Goal: Task Accomplishment & Management: Manage account settings

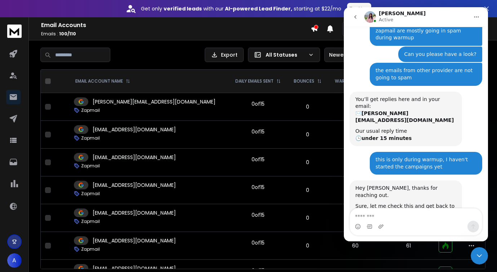
scroll to position [32, 0]
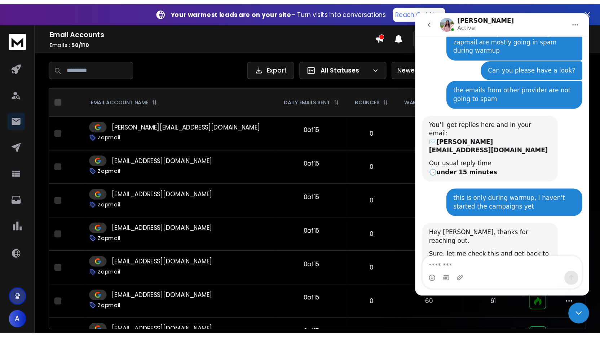
scroll to position [12, 0]
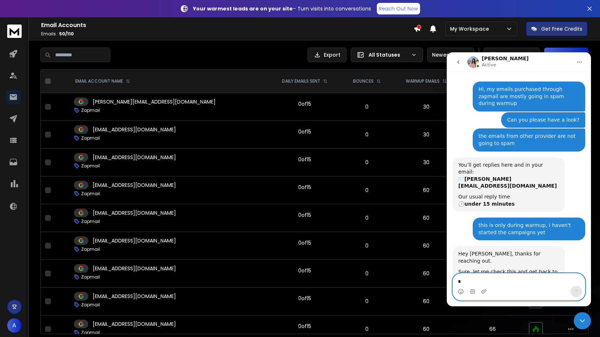
type textarea "**"
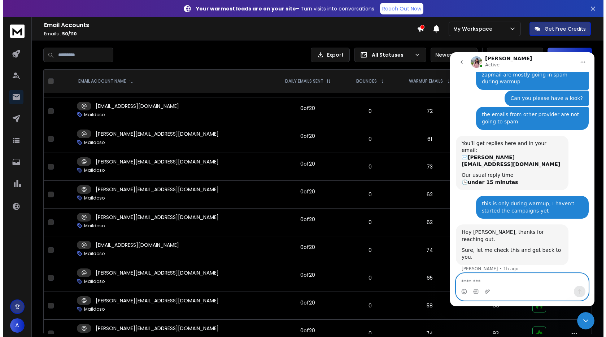
scroll to position [990, 0]
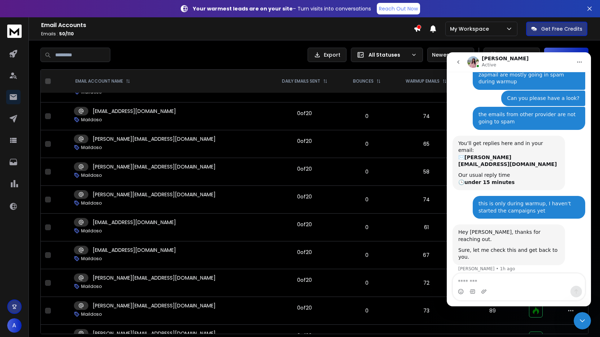
click at [178, 194] on div "[PERSON_NAME][EMAIL_ADDRESS][DOMAIN_NAME]" at bounding box center [169, 194] width 190 height 9
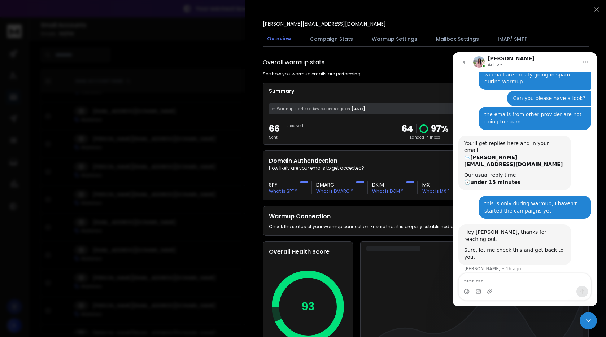
click at [497, 272] on icon "Close Intercom Messenger" at bounding box center [588, 320] width 9 height 9
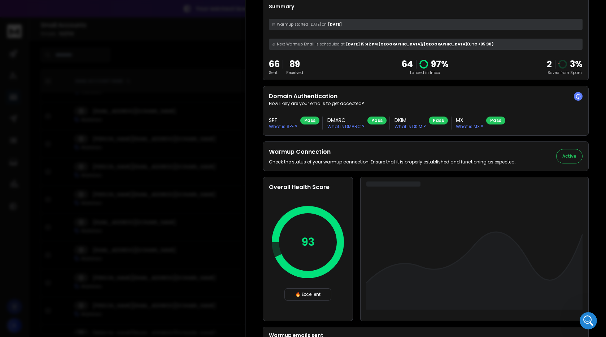
scroll to position [0, 0]
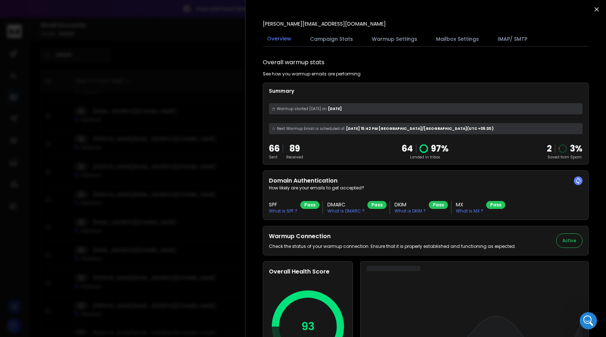
click at [497, 8] on icon "button" at bounding box center [596, 10] width 4 height 4
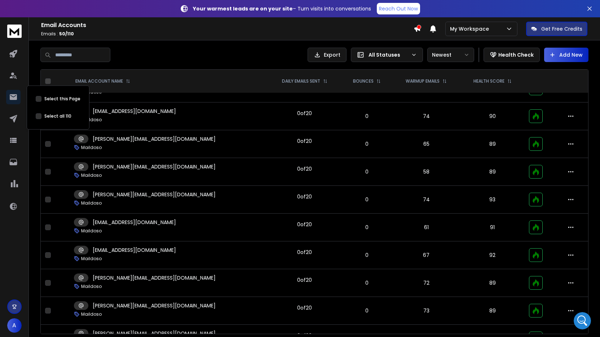
click at [39, 115] on button "Select this Page" at bounding box center [39, 116] width 6 height 6
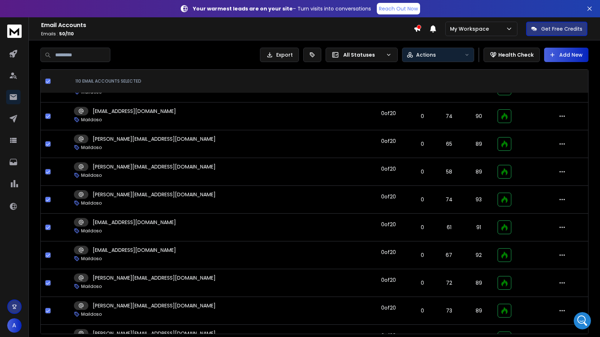
click at [431, 56] on p "Actions" at bounding box center [426, 54] width 20 height 7
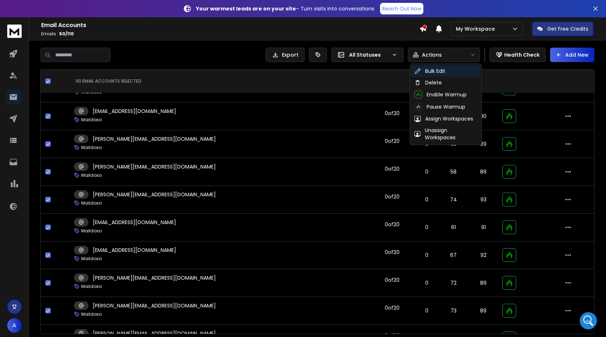
click at [431, 70] on div "Bulk Edit" at bounding box center [429, 70] width 31 height 7
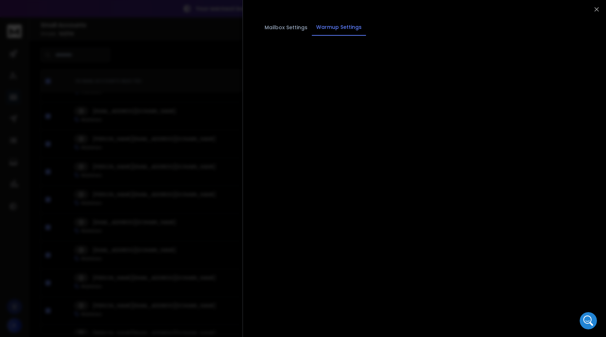
click at [342, 25] on button "Warmup Settings" at bounding box center [339, 27] width 54 height 17
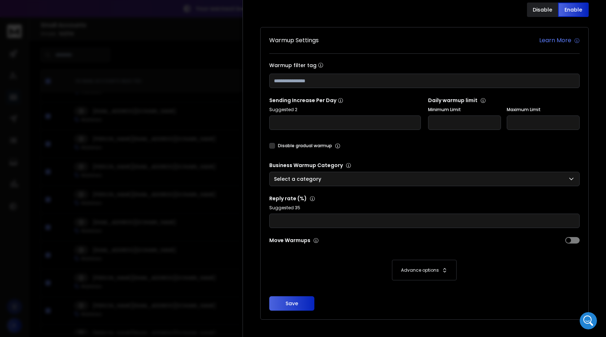
scroll to position [42, 0]
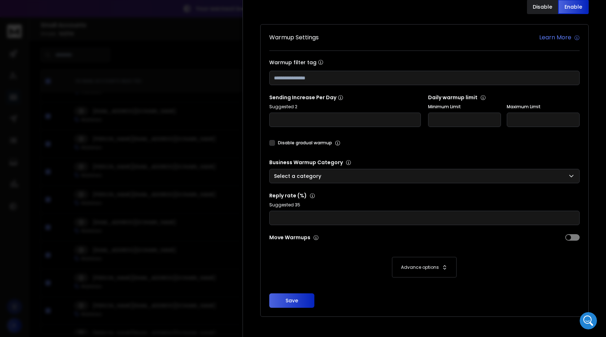
click at [432, 268] on p "Advance options" at bounding box center [420, 267] width 38 height 6
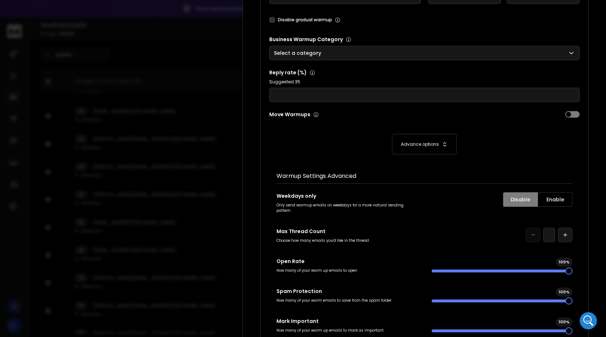
scroll to position [170, 0]
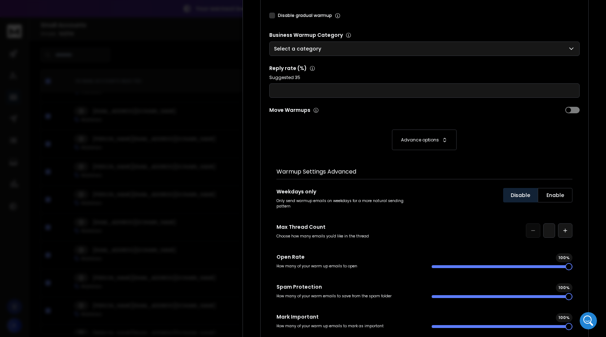
click at [497, 197] on button "Disable" at bounding box center [520, 195] width 35 height 14
click at [497, 195] on button "Enable" at bounding box center [554, 195] width 35 height 14
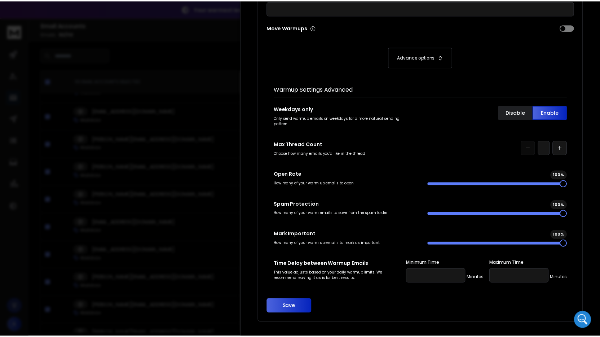
scroll to position [253, 0]
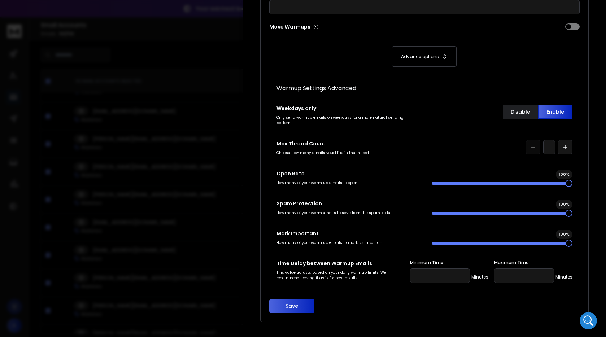
click at [297, 272] on button "Save" at bounding box center [291, 306] width 45 height 14
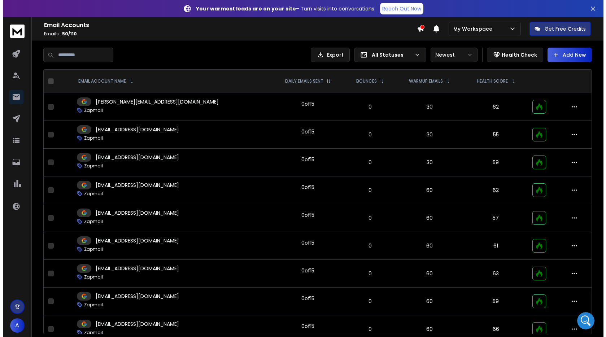
scroll to position [58, 0]
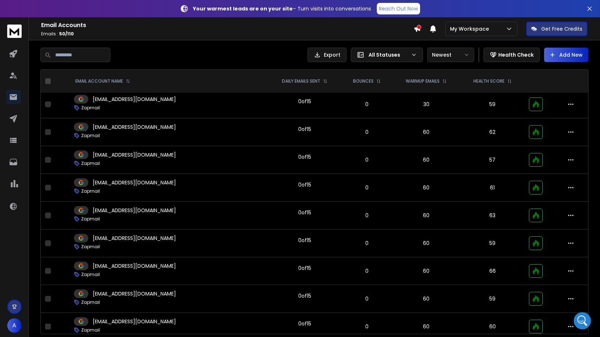
click at [183, 154] on div "[EMAIL_ADDRESS][DOMAIN_NAME]" at bounding box center [169, 154] width 190 height 9
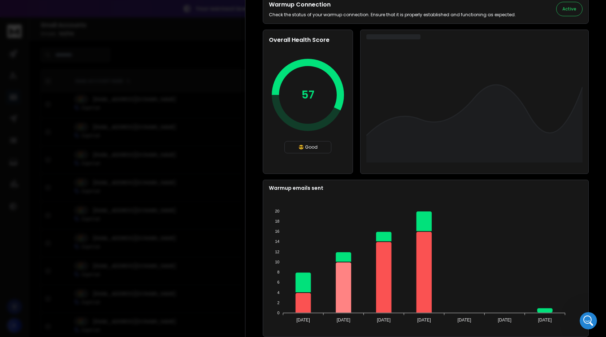
scroll to position [251, 0]
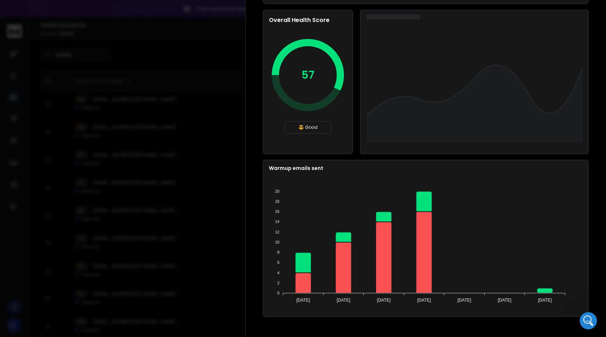
click at [224, 193] on div at bounding box center [303, 168] width 606 height 337
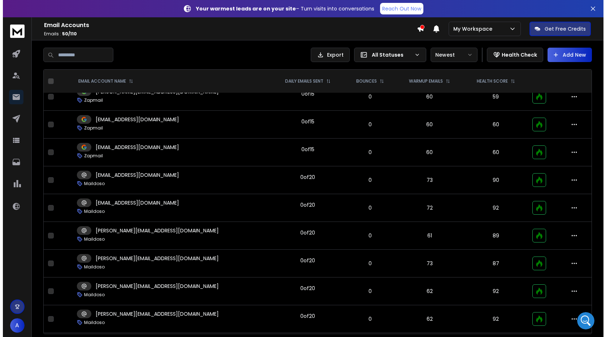
scroll to position [993, 0]
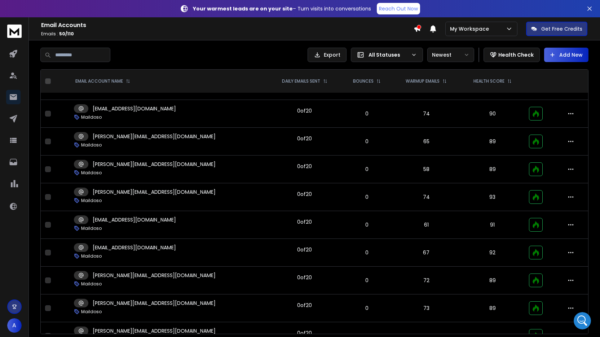
click at [186, 191] on div "[PERSON_NAME][EMAIL_ADDRESS][DOMAIN_NAME]" at bounding box center [169, 192] width 190 height 9
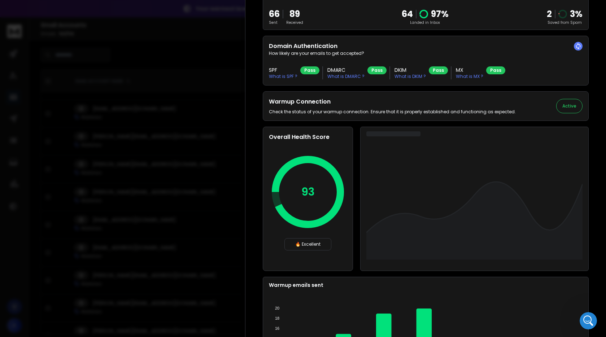
scroll to position [251, 0]
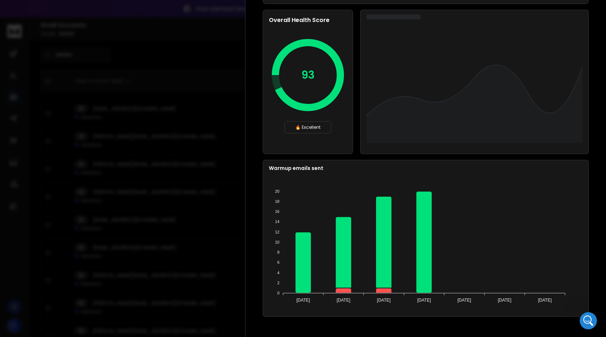
click at [222, 197] on div at bounding box center [303, 168] width 606 height 337
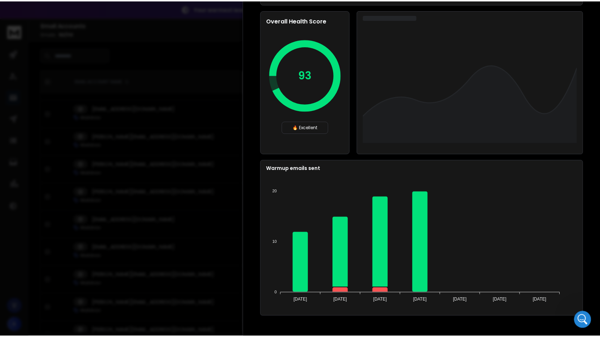
scroll to position [232, 0]
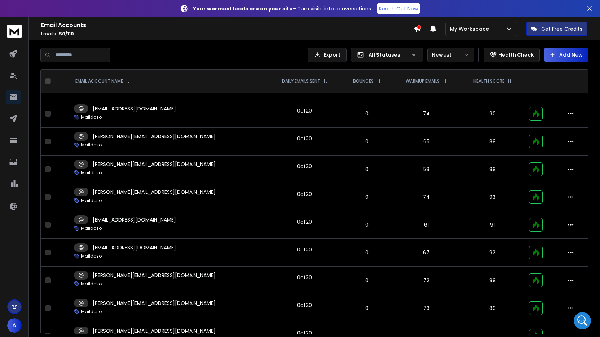
click at [497, 9] on icon at bounding box center [589, 8] width 6 height 6
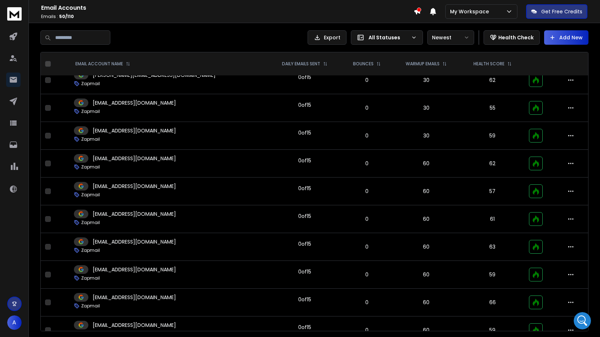
scroll to position [0, 0]
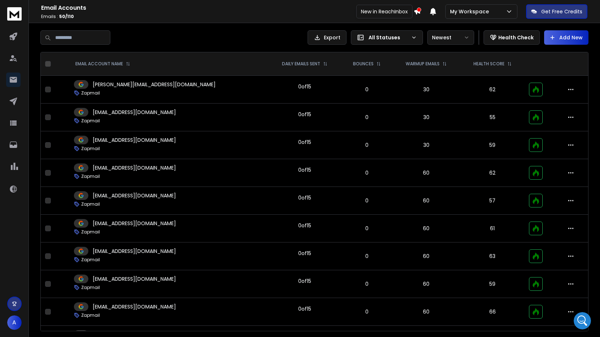
click at [418, 9] on div at bounding box center [419, 10] width 4 height 4
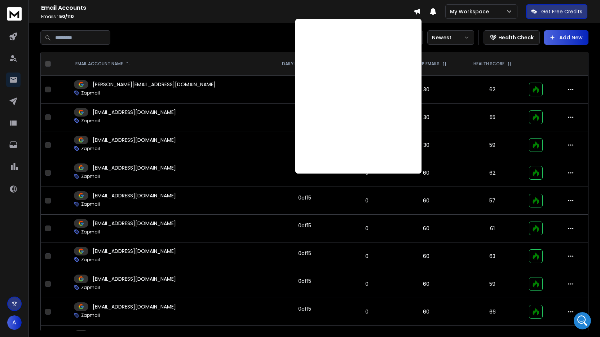
click at [250, 20] on div "Email Accounts Emails : 50 / 110 My Workspace Get Free Credits" at bounding box center [300, 11] width 600 height 23
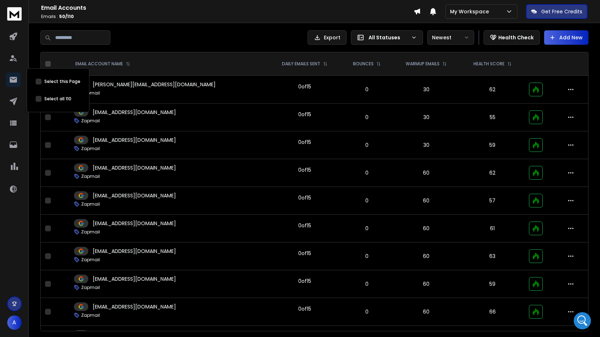
click at [39, 98] on button "Select this Page" at bounding box center [39, 99] width 6 height 6
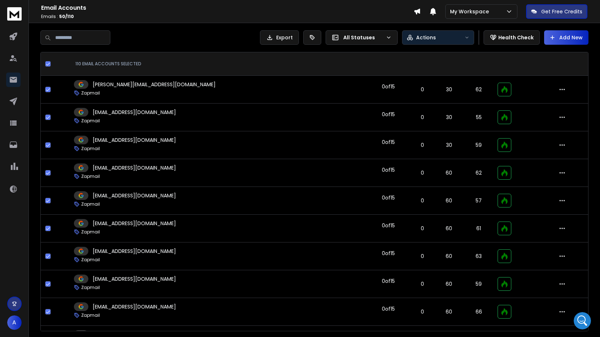
click at [450, 36] on div "Actions" at bounding box center [434, 37] width 55 height 7
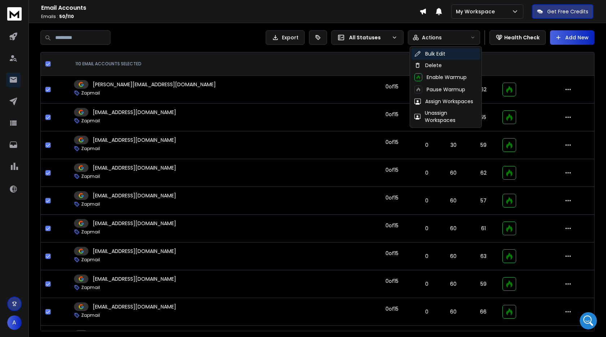
click at [444, 54] on div "Bulk Edit" at bounding box center [429, 53] width 31 height 7
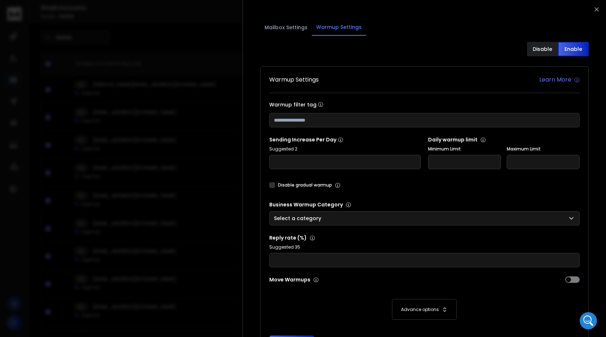
click at [326, 27] on button "Warmup Settings" at bounding box center [339, 27] width 54 height 17
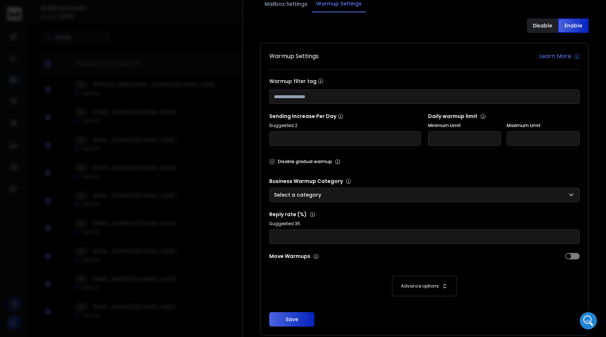
scroll to position [42, 0]
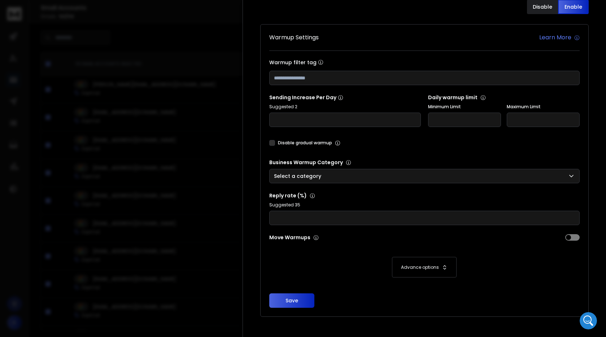
click at [436, 267] on p "Advance options" at bounding box center [420, 267] width 38 height 6
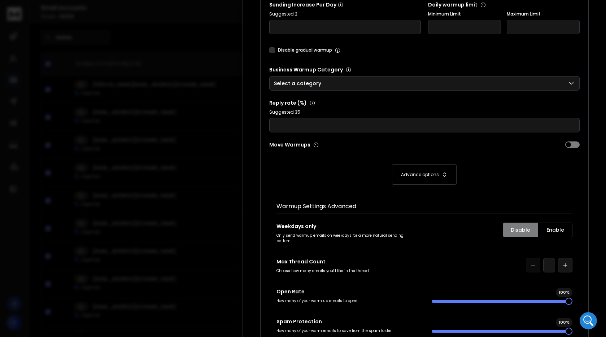
scroll to position [253, 0]
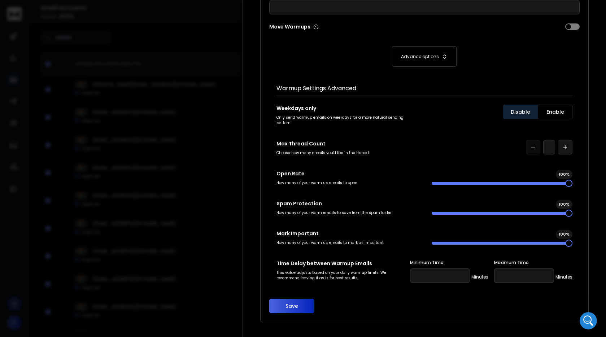
click at [497, 110] on button "Disable" at bounding box center [520, 112] width 35 height 14
click at [497, 111] on button "Disable" at bounding box center [520, 112] width 35 height 14
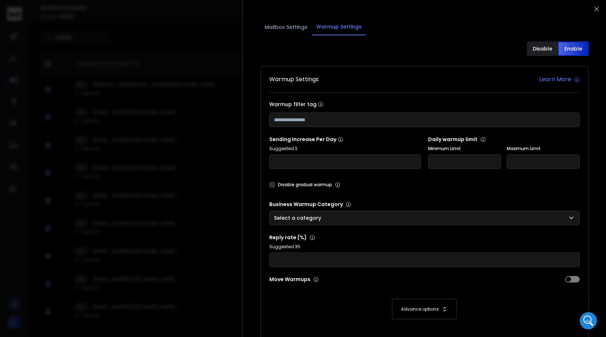
scroll to position [0, 0]
click at [228, 115] on div at bounding box center [303, 168] width 606 height 337
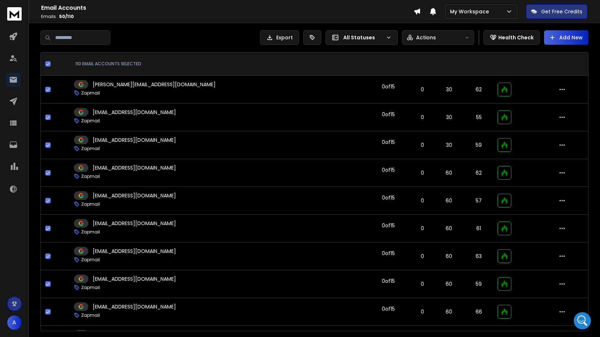
click at [195, 86] on div "[PERSON_NAME][EMAIL_ADDRESS][DOMAIN_NAME]" at bounding box center [217, 84] width 287 height 9
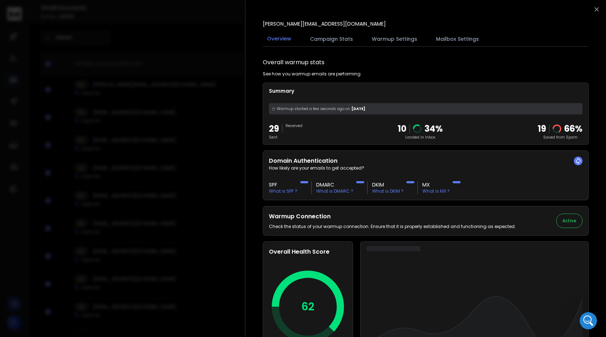
click at [373, 38] on button "Warmup Settings" at bounding box center [394, 39] width 54 height 16
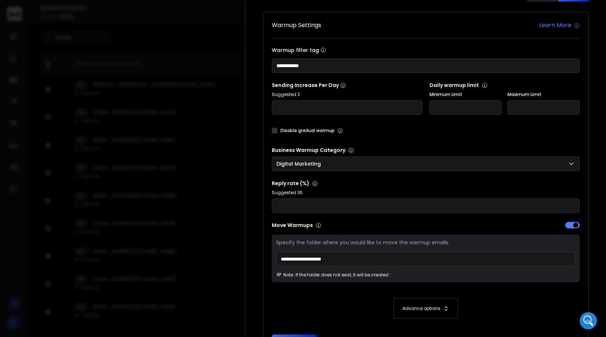
scroll to position [110, 0]
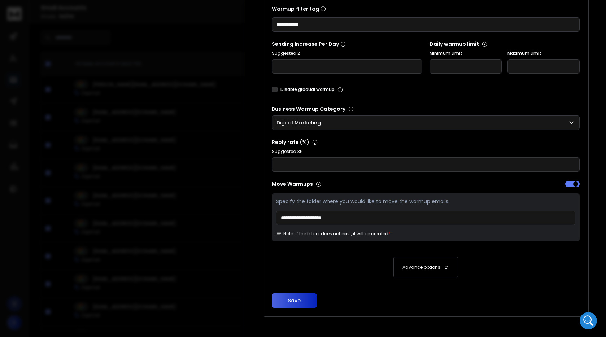
click at [413, 266] on p "Advance options" at bounding box center [421, 267] width 38 height 6
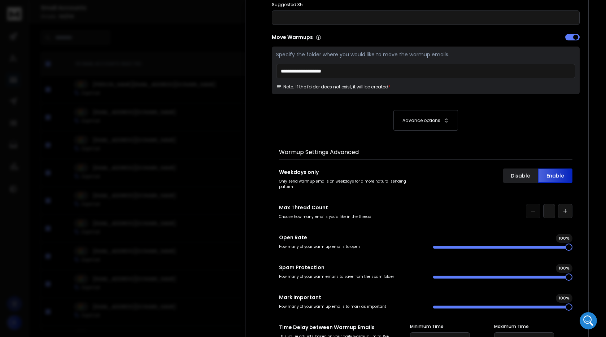
scroll to position [321, 0]
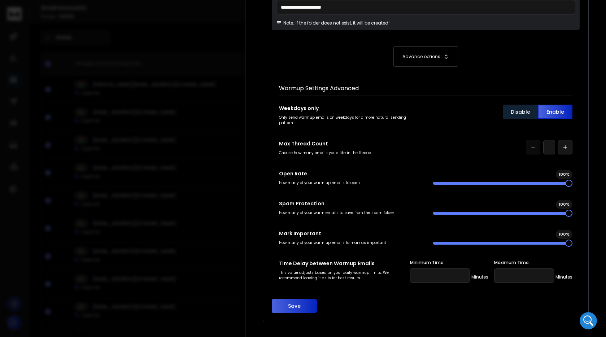
click at [497, 114] on button "Disable" at bounding box center [520, 112] width 35 height 14
click at [298, 272] on button "Save" at bounding box center [294, 306] width 45 height 14
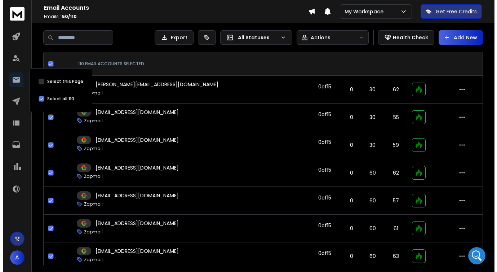
scroll to position [54, 0]
